Goal: Information Seeking & Learning: Find contact information

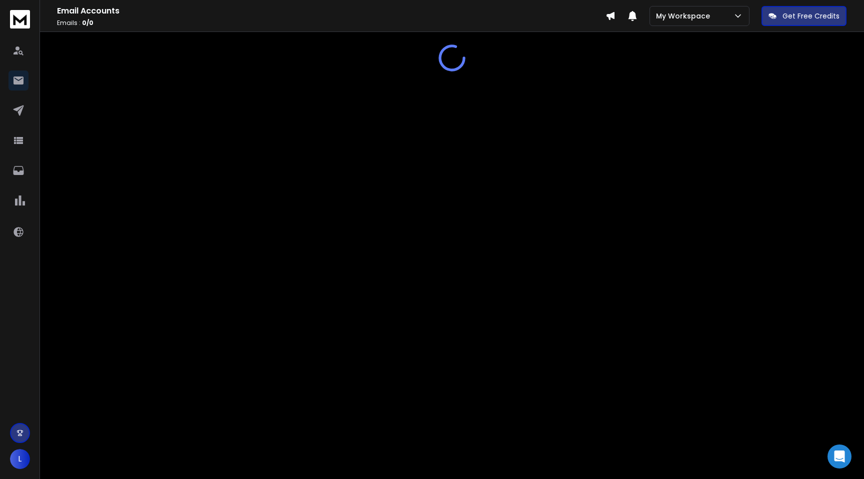
click at [19, 172] on icon at bounding box center [18, 170] width 11 height 9
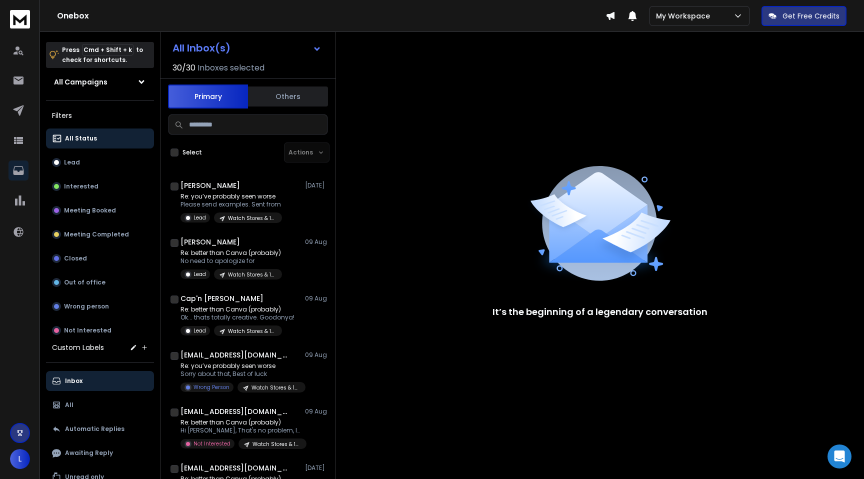
click at [246, 196] on p "Re: you’ve probably seen worse" at bounding box center [232, 197] width 102 height 8
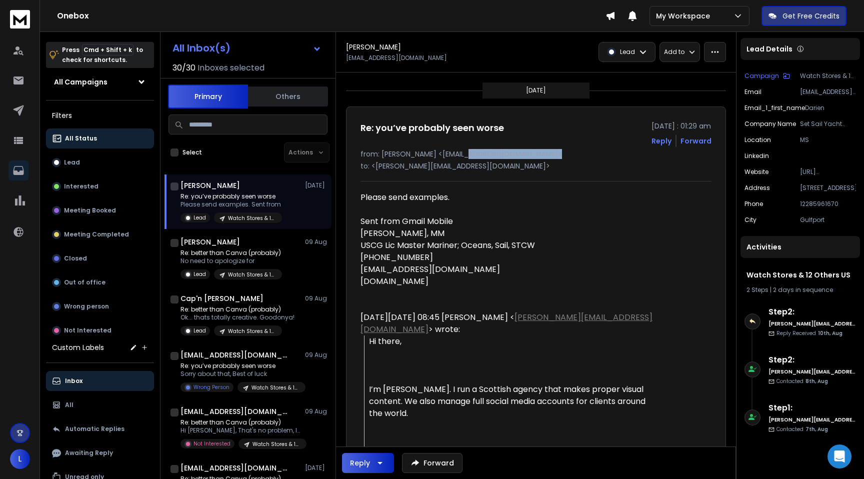
drag, startPoint x: 542, startPoint y: 154, endPoint x: 458, endPoint y: 152, distance: 84.6
click at [458, 152] on p "from: [PERSON_NAME] <[EMAIL_ADDRESS][DOMAIN_NAME]>" at bounding box center [536, 154] width 351 height 10
click at [459, 154] on p "from: [PERSON_NAME] <[EMAIL_ADDRESS][DOMAIN_NAME]>" at bounding box center [536, 154] width 351 height 10
drag, startPoint x: 455, startPoint y: 155, endPoint x: 541, endPoint y: 158, distance: 86.1
click at [541, 158] on p "from: [PERSON_NAME] <[EMAIL_ADDRESS][DOMAIN_NAME]>" at bounding box center [536, 154] width 351 height 10
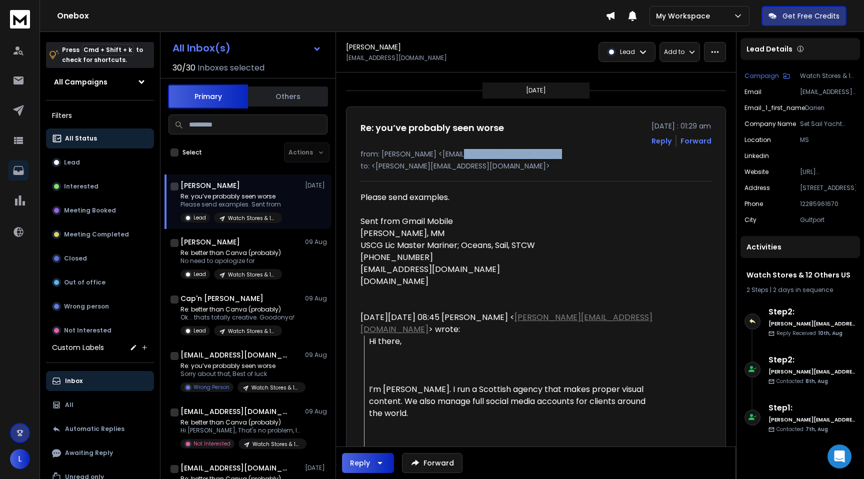
copy p "[DOMAIN_NAME]"
